Goal: Navigation & Orientation: Find specific page/section

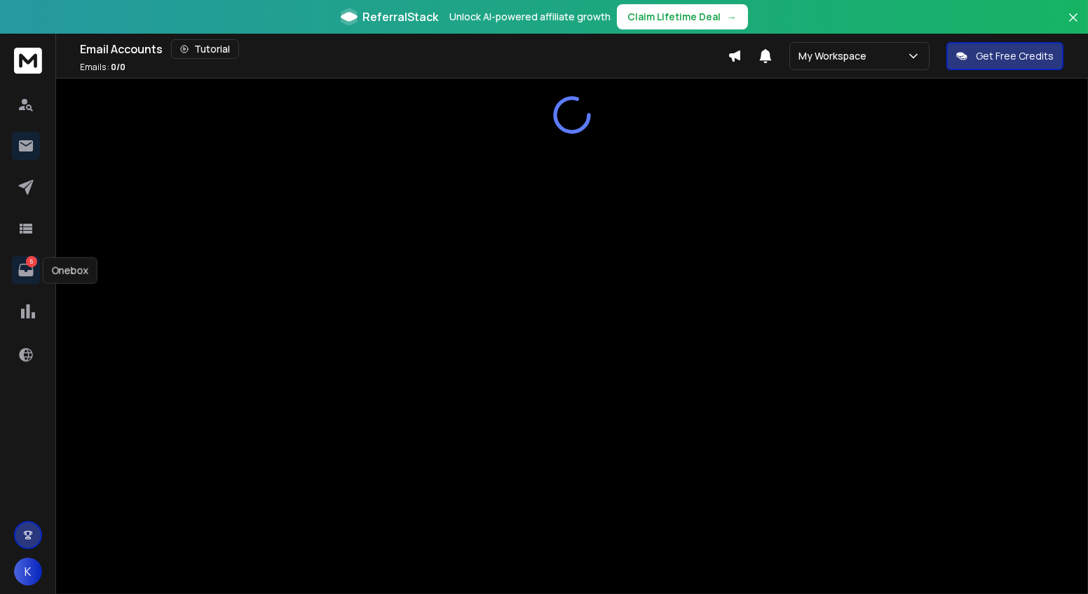
click at [27, 276] on icon at bounding box center [26, 269] width 17 height 17
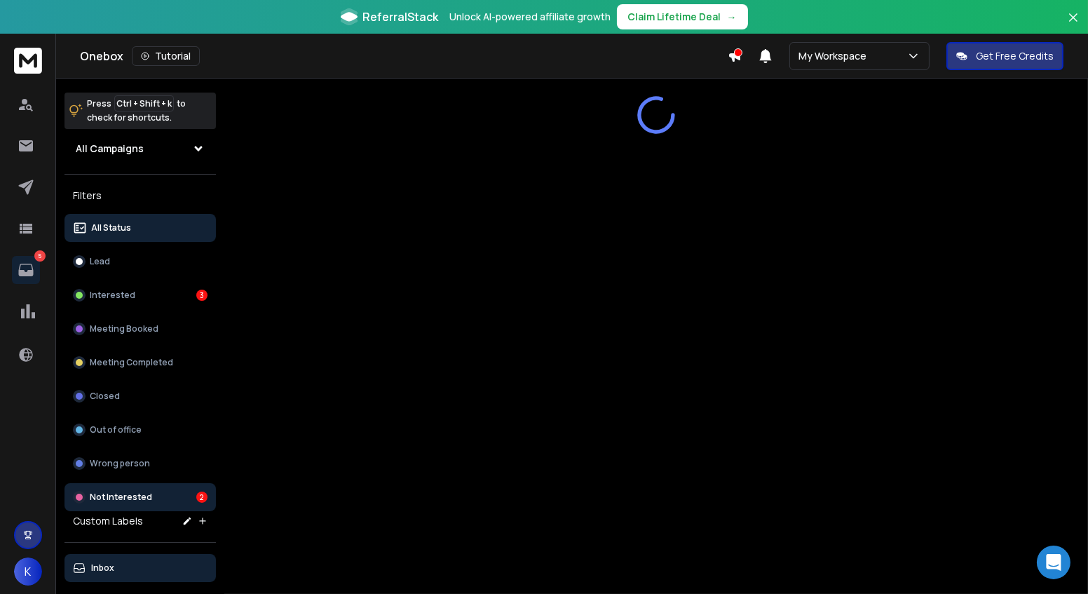
click at [184, 491] on button "Not Interested 2" at bounding box center [139, 497] width 151 height 28
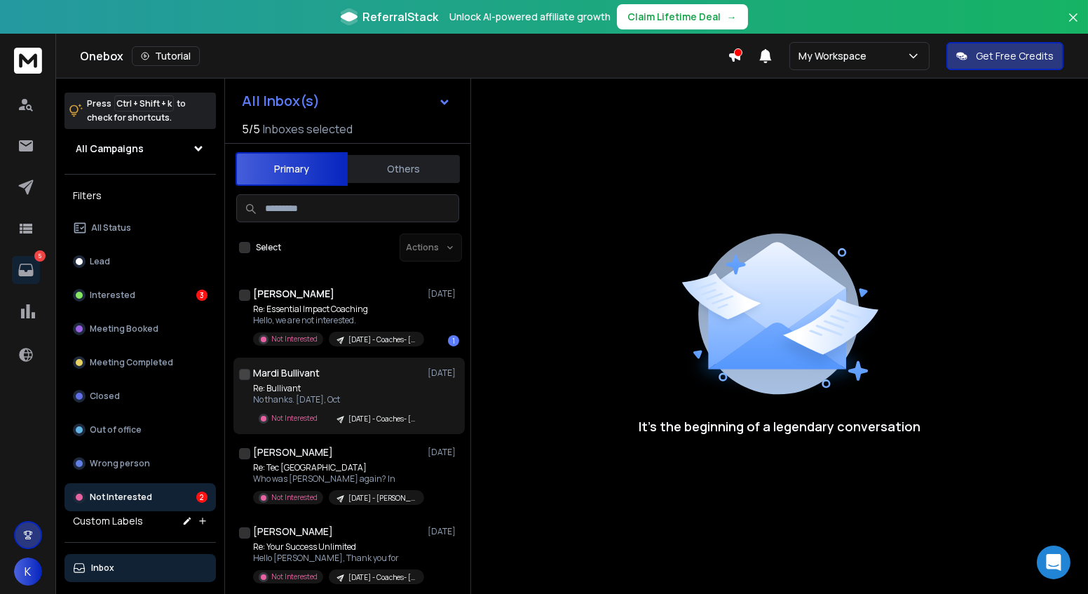
scroll to position [254, 0]
